Goal: Task Accomplishment & Management: Manage account settings

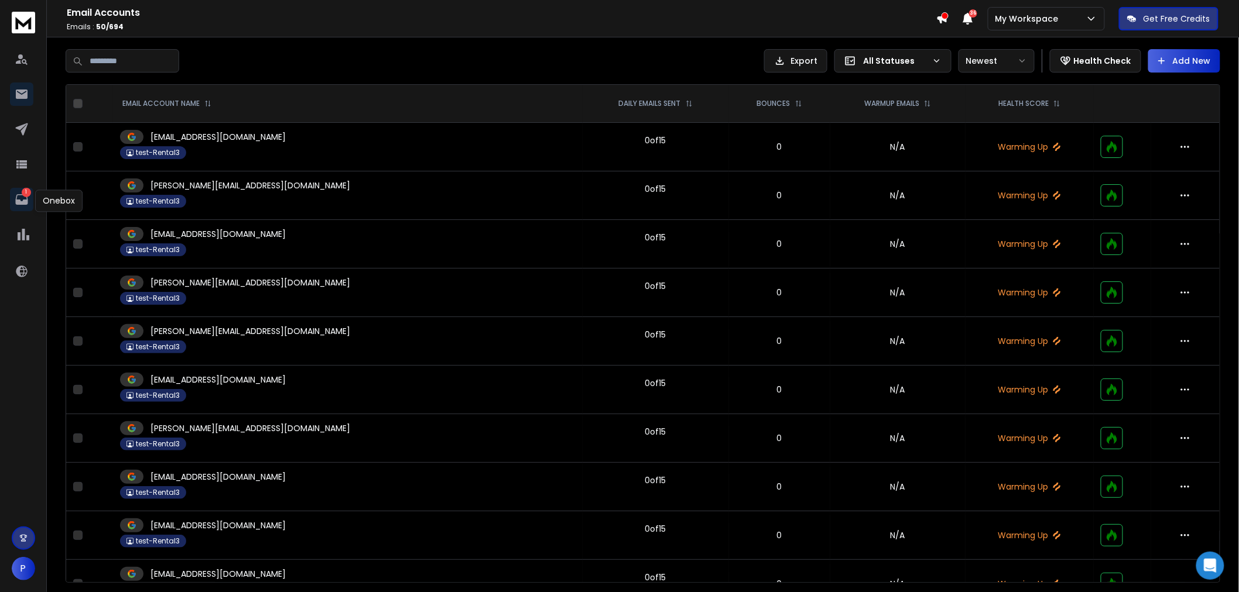
drag, startPoint x: 20, startPoint y: 196, endPoint x: 30, endPoint y: 197, distance: 9.4
click at [20, 196] on icon at bounding box center [21, 199] width 12 height 11
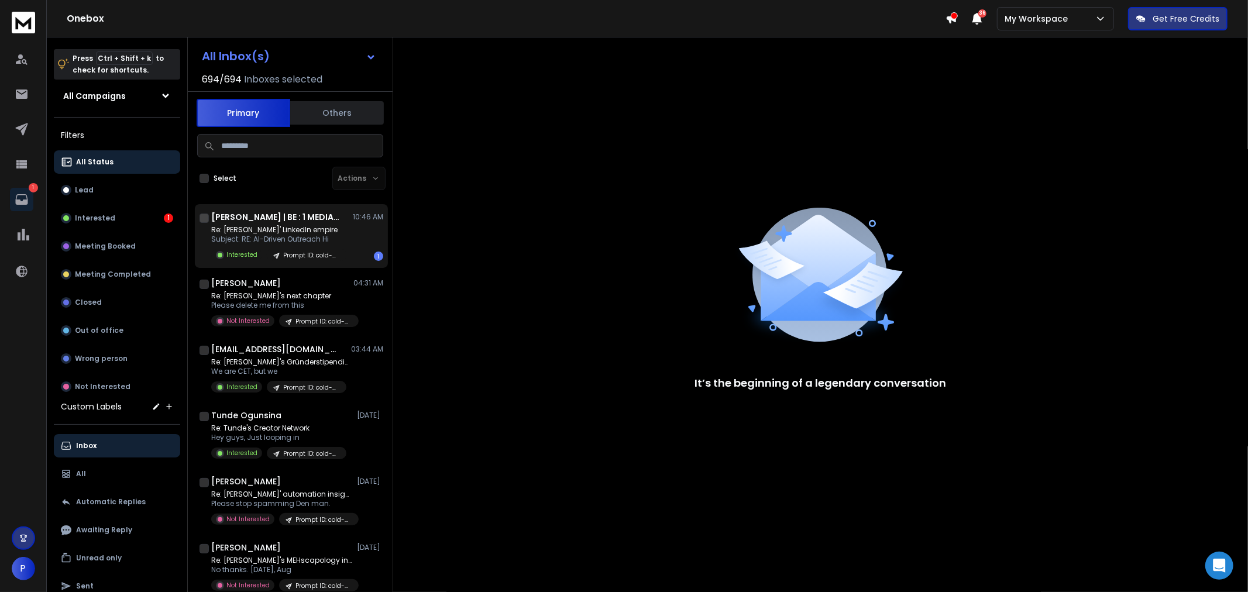
click at [320, 238] on p "Subject: RE: AI-Driven Outreach Hi" at bounding box center [278, 239] width 135 height 9
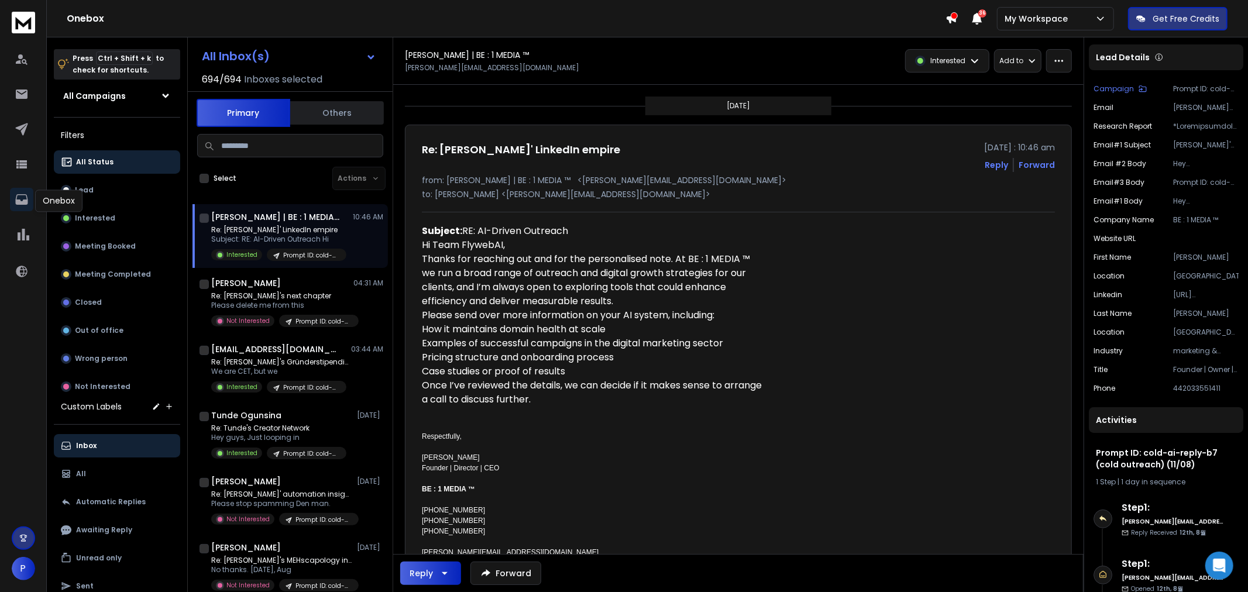
click at [11, 200] on link at bounding box center [21, 199] width 23 height 23
click at [27, 199] on icon at bounding box center [22, 200] width 14 height 14
click at [23, 204] on icon at bounding box center [21, 199] width 12 height 11
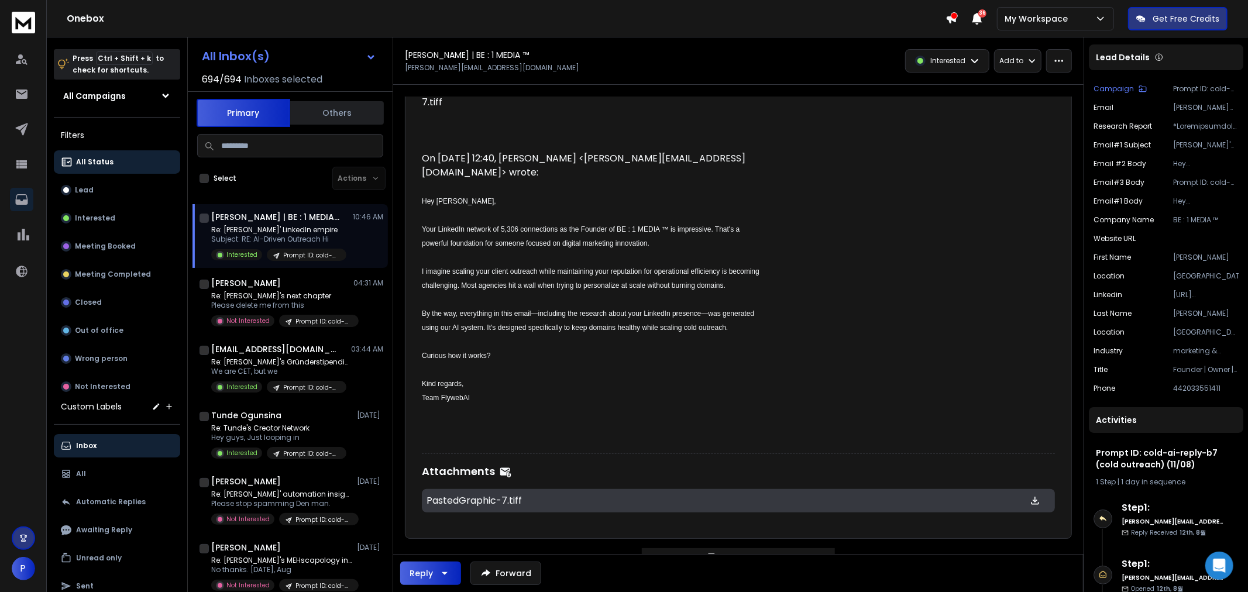
scroll to position [611, 0]
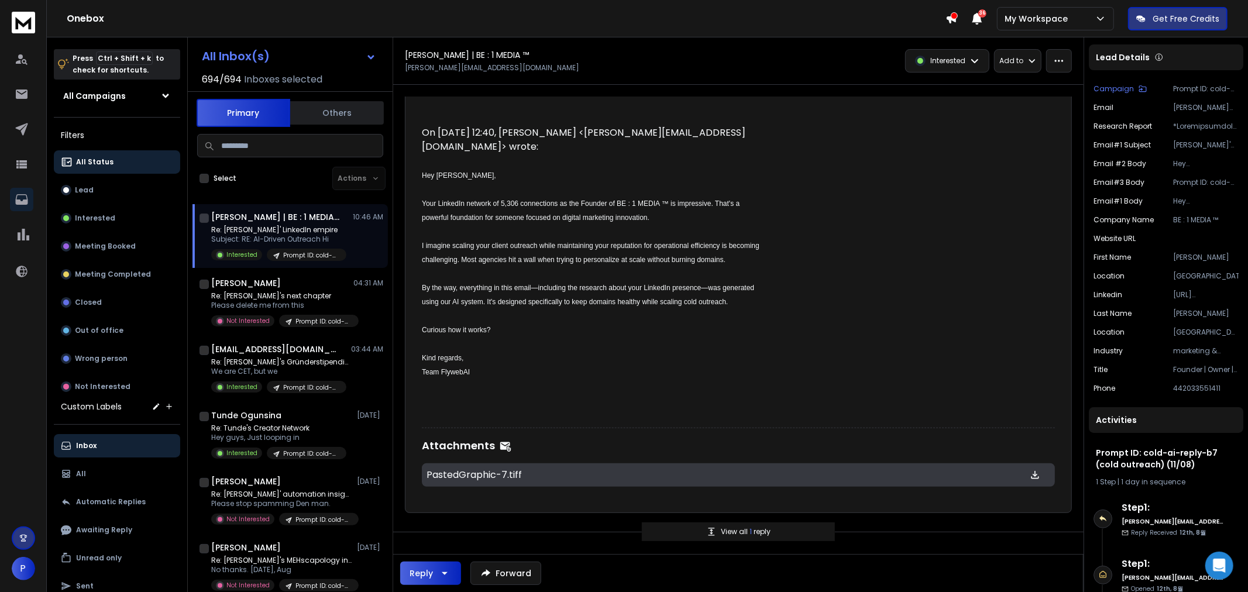
click at [1110, 88] on p "Campaign" at bounding box center [1114, 88] width 40 height 9
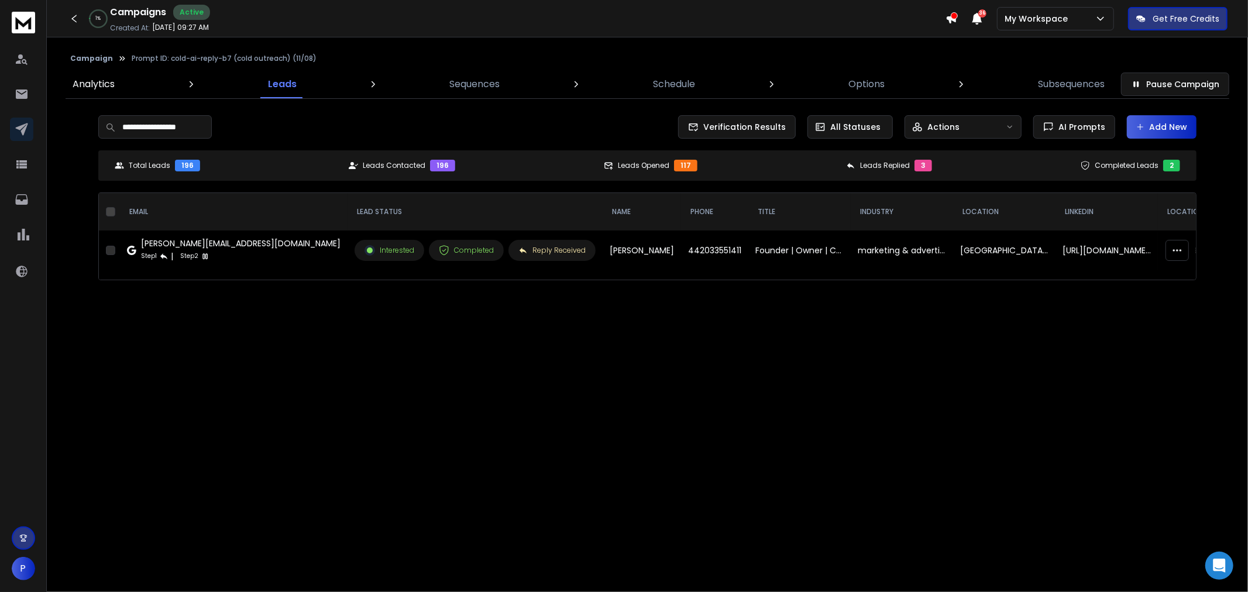
click at [77, 87] on p "Analytics" at bounding box center [94, 84] width 42 height 14
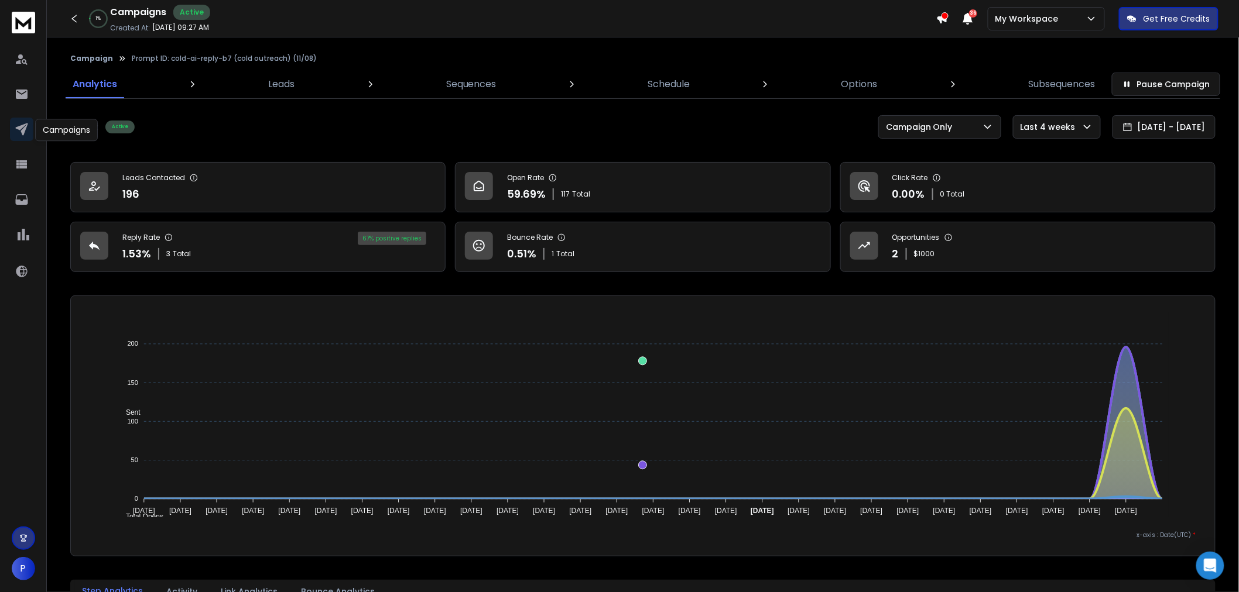
click at [18, 137] on link at bounding box center [21, 129] width 23 height 23
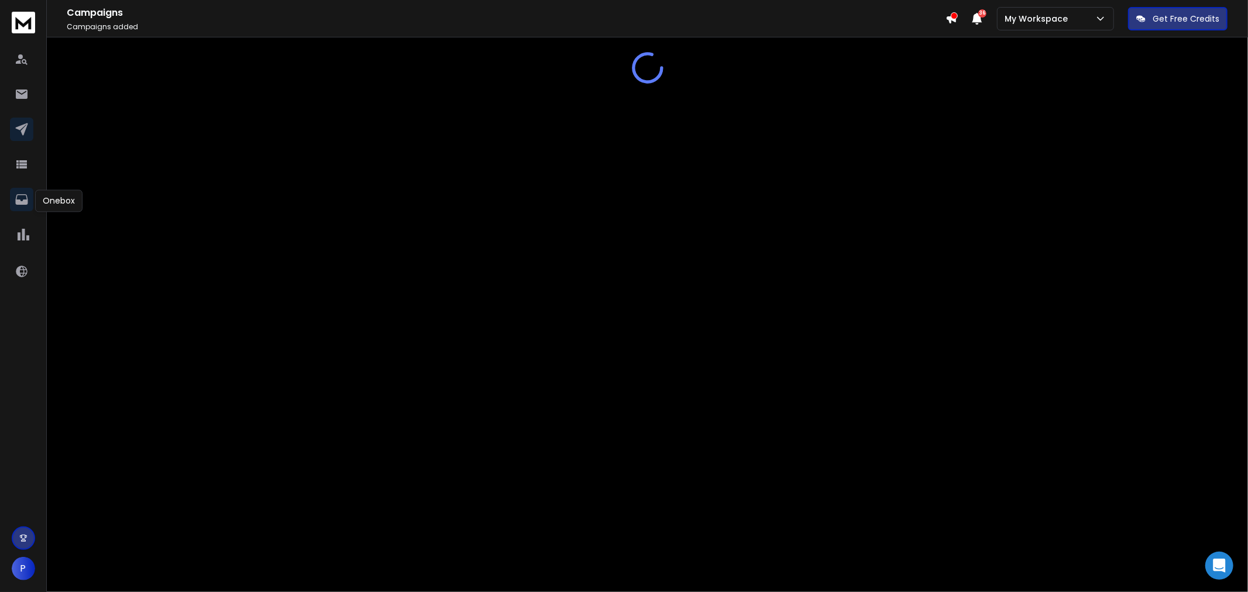
click at [22, 205] on icon at bounding box center [21, 199] width 12 height 11
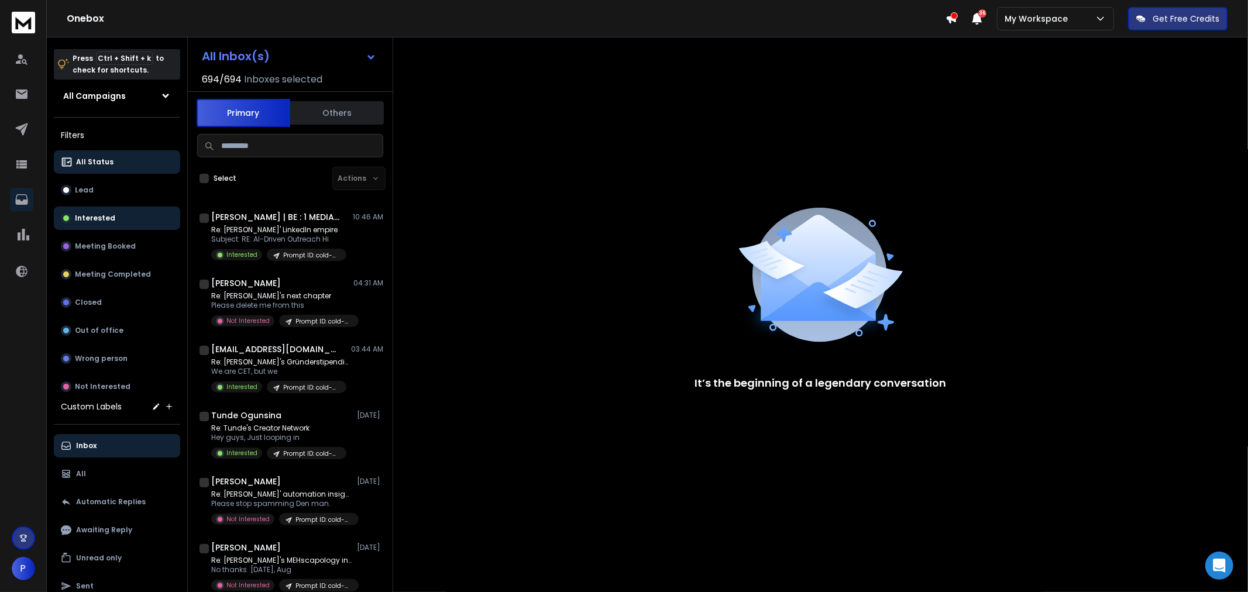
click at [108, 220] on p "Interested" at bounding box center [95, 218] width 40 height 9
